Goal: Information Seeking & Learning: Learn about a topic

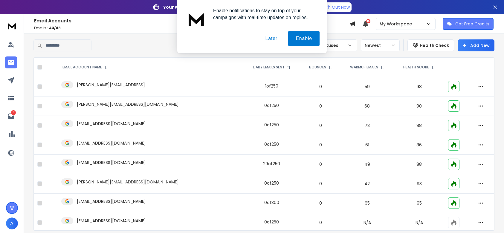
click at [272, 39] on button "Later" at bounding box center [271, 38] width 27 height 15
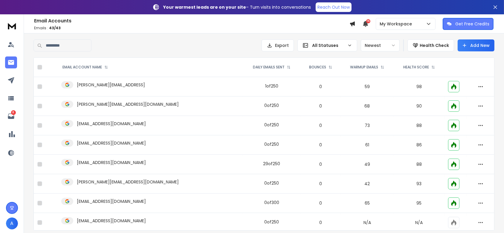
click at [12, 109] on div "8" at bounding box center [12, 100] width 14 height 123
click at [12, 113] on p "8" at bounding box center [13, 112] width 5 height 5
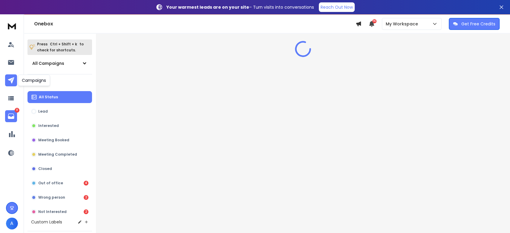
click at [14, 75] on link at bounding box center [11, 80] width 12 height 12
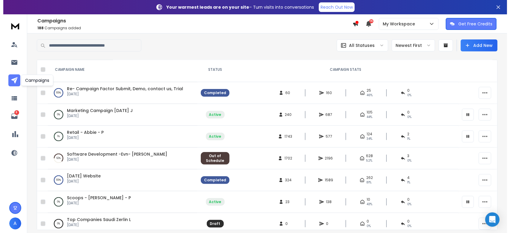
scroll to position [301, 0]
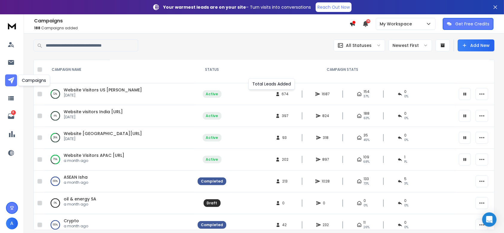
click at [138, 44] on div at bounding box center [148, 45] width 230 height 12
click at [131, 45] on input at bounding box center [85, 45] width 105 height 12
paste input "**********"
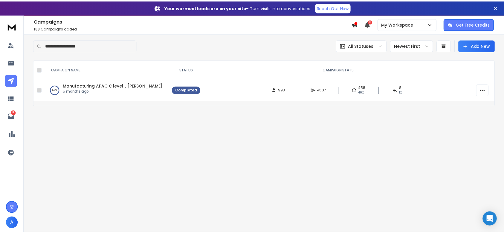
scroll to position [0, 0]
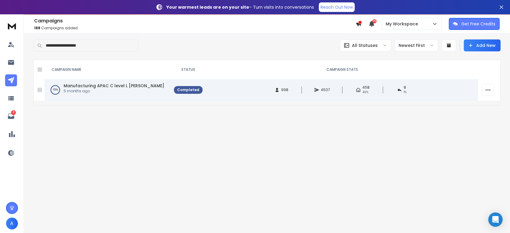
type input "**********"
click at [104, 87] on span "Manufacturing APAC C level L [PERSON_NAME]" at bounding box center [114, 86] width 101 height 6
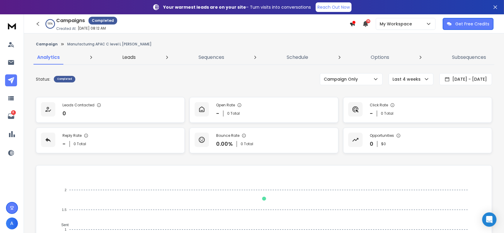
click at [127, 59] on p "Leads" at bounding box center [128, 57] width 13 height 7
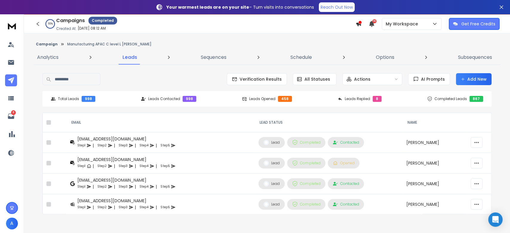
click at [89, 83] on input at bounding box center [71, 79] width 58 height 12
paste input "**********"
type input "**********"
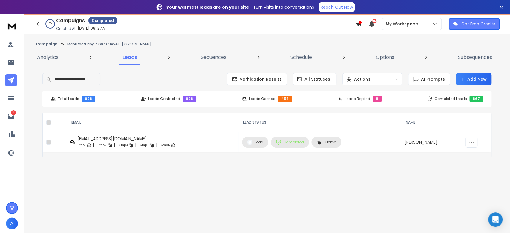
click at [222, 144] on div "[EMAIL_ADDRESS][DOMAIN_NAME] Step 1 | Step 2 | Step 3 | Step 4 | Step 5" at bounding box center [152, 142] width 164 height 13
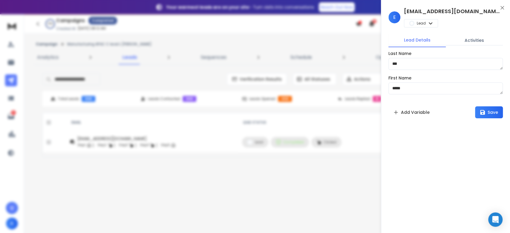
click at [205, 157] on div at bounding box center [255, 116] width 510 height 233
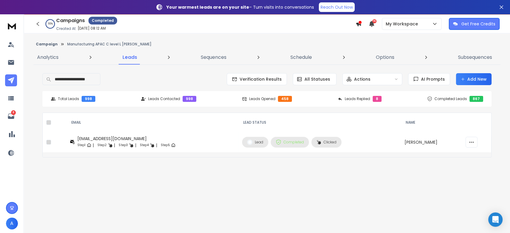
click at [83, 139] on div "[EMAIL_ADDRESS][DOMAIN_NAME]" at bounding box center [126, 139] width 98 height 6
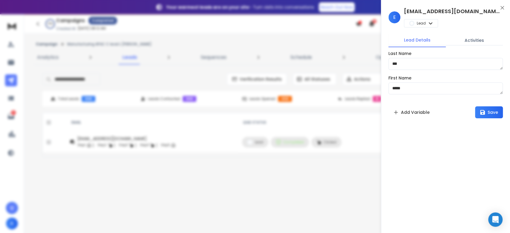
click at [478, 39] on button "Activities" at bounding box center [474, 40] width 57 height 13
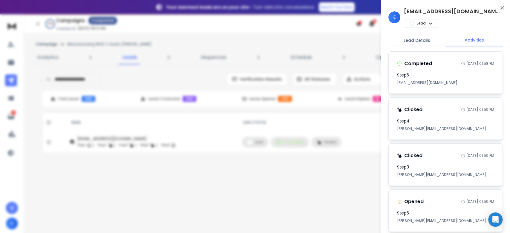
click at [437, 82] on p "[EMAIL_ADDRESS][DOMAIN_NAME]" at bounding box center [445, 82] width 97 height 5
click at [502, 5] on icon "button" at bounding box center [502, 8] width 6 height 6
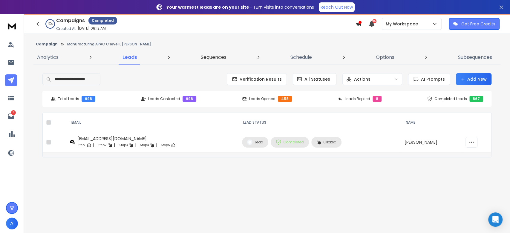
click at [218, 59] on p "Sequences" at bounding box center [214, 57] width 26 height 7
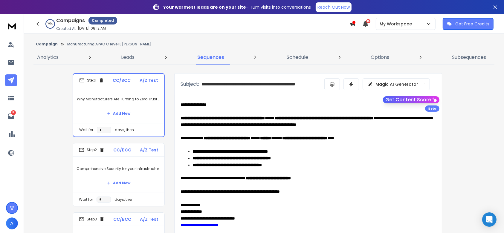
scroll to position [10, 0]
click at [128, 172] on p "Comprehensive Security for your Infrastructure" at bounding box center [118, 168] width 84 height 17
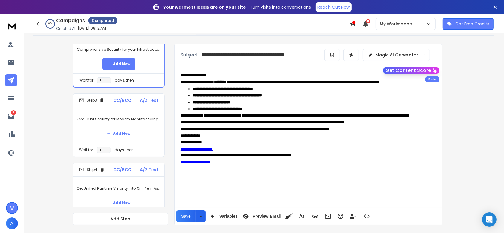
scroll to position [93, 0]
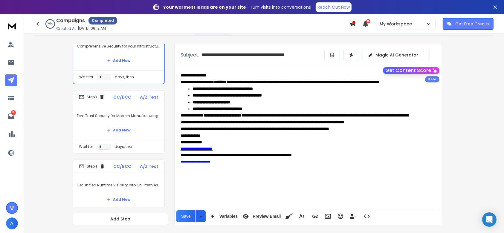
click at [120, 118] on p "Zero Trust Security for Modern Manufacturing" at bounding box center [118, 116] width 84 height 17
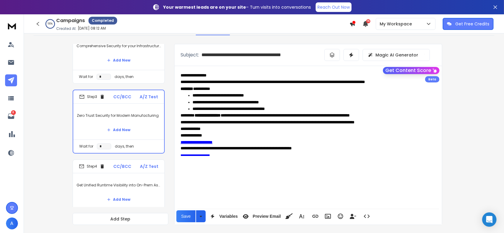
scroll to position [164, 0]
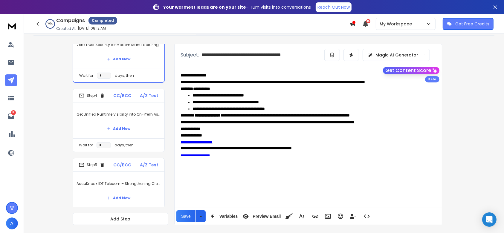
click at [129, 118] on p "Get Unified Runtime Visibility into On-Prem Assets" at bounding box center [118, 114] width 84 height 17
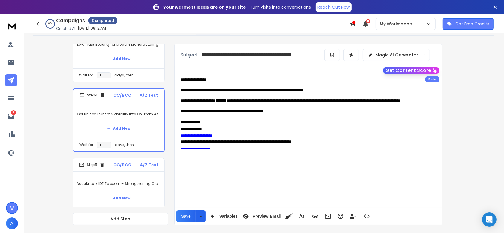
click at [132, 181] on p "AccuKnox x IDT Telecom – Strengthening Cloud Security" at bounding box center [118, 183] width 84 height 17
type input "**********"
